Goal: Navigation & Orientation: Find specific page/section

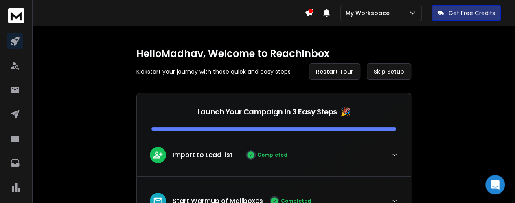
scroll to position [36, 0]
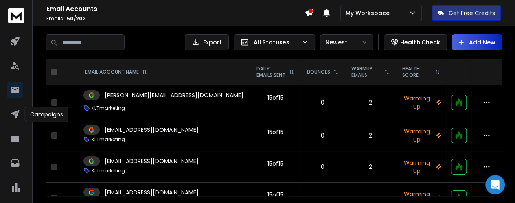
scroll to position [2, 0]
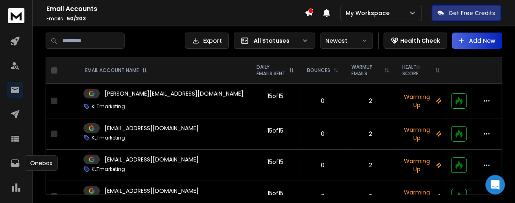
click at [13, 162] on icon at bounding box center [15, 163] width 10 height 10
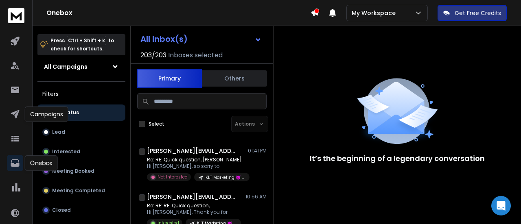
click at [14, 114] on icon at bounding box center [15, 114] width 9 height 9
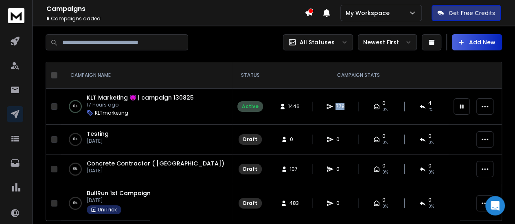
drag, startPoint x: 303, startPoint y: 105, endPoint x: 331, endPoint y: 105, distance: 27.7
click at [331, 105] on div "1446 778 0 0% 4 1 %" at bounding box center [358, 106] width 171 height 13
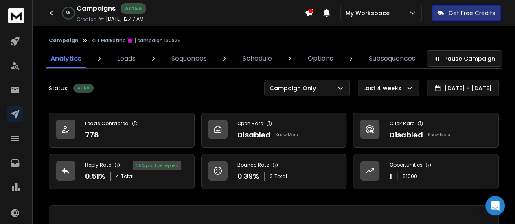
click at [49, 13] on icon at bounding box center [51, 12] width 7 height 7
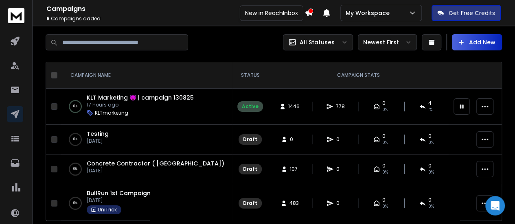
click at [310, 17] on icon at bounding box center [309, 13] width 8 height 8
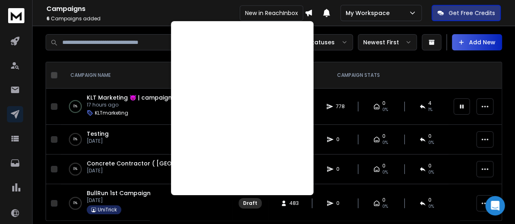
click at [310, 17] on icon at bounding box center [309, 13] width 8 height 8
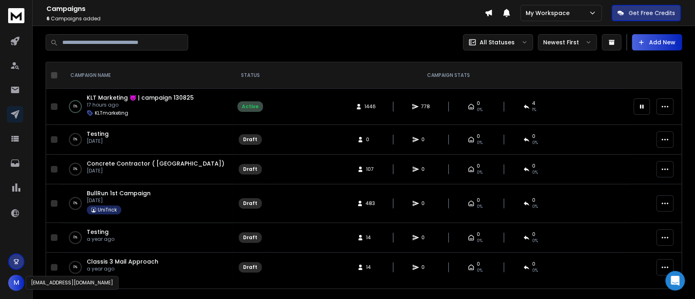
drag, startPoint x: 281, startPoint y: 6, endPoint x: 18, endPoint y: 287, distance: 384.7
click at [18, 203] on span "M" at bounding box center [16, 283] width 16 height 16
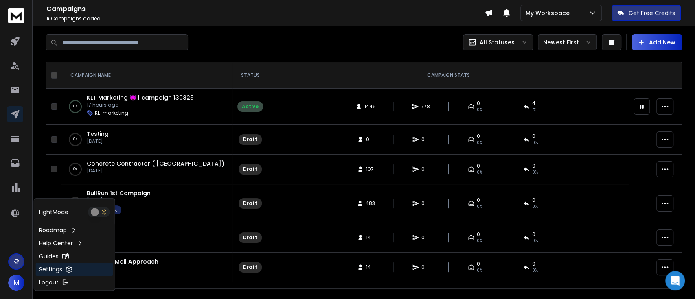
click at [64, 203] on div "Settings" at bounding box center [74, 269] width 77 height 13
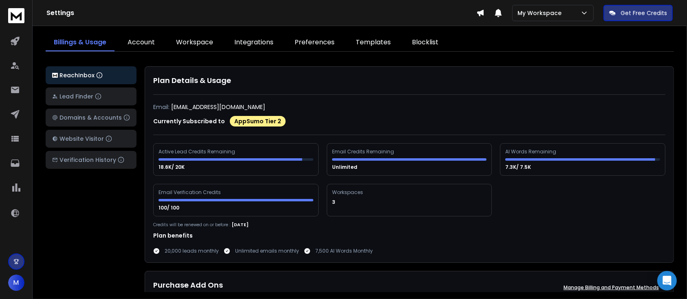
click at [255, 39] on link "Integrations" at bounding box center [253, 42] width 55 height 17
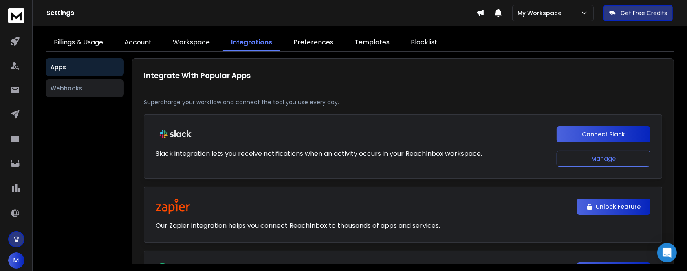
click at [15, 21] on img at bounding box center [16, 15] width 16 height 15
